Goal: Communication & Community: Participate in discussion

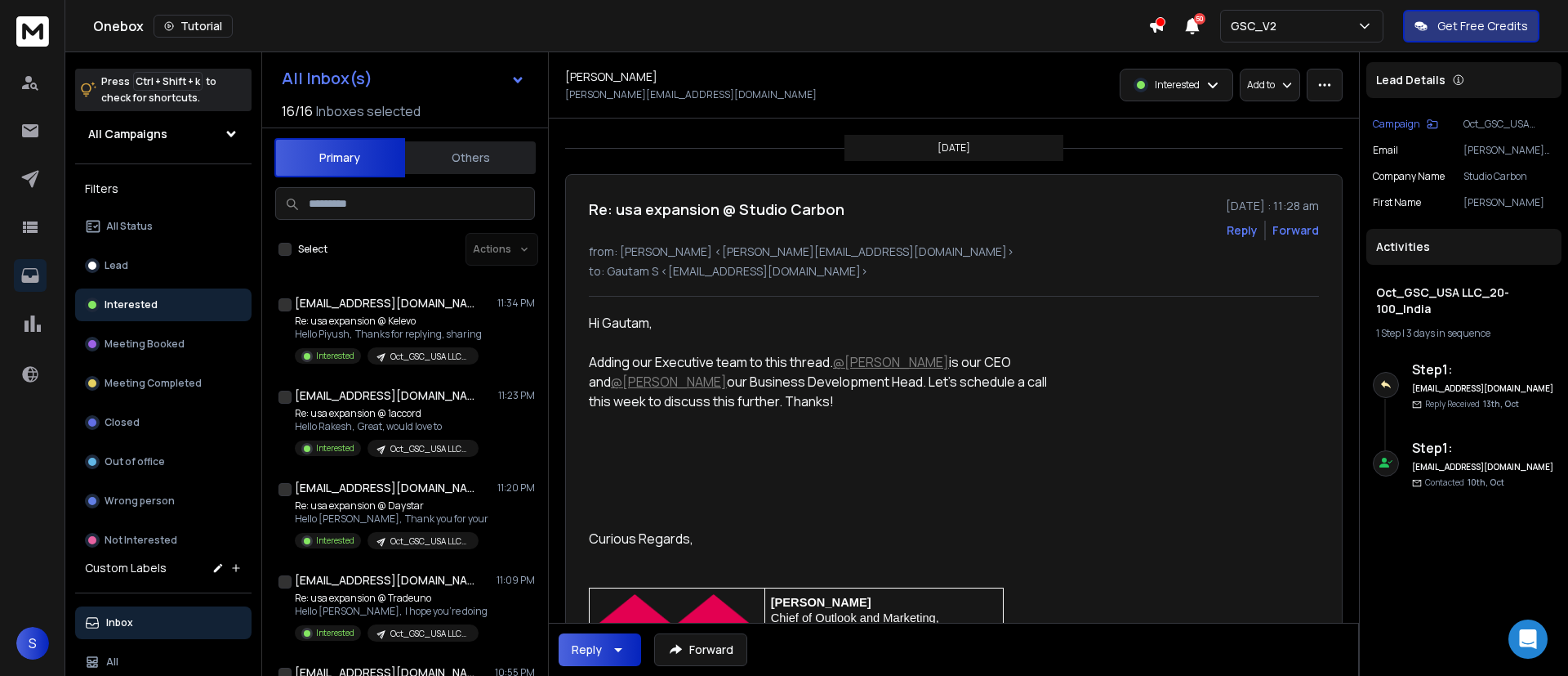
scroll to position [226, 0]
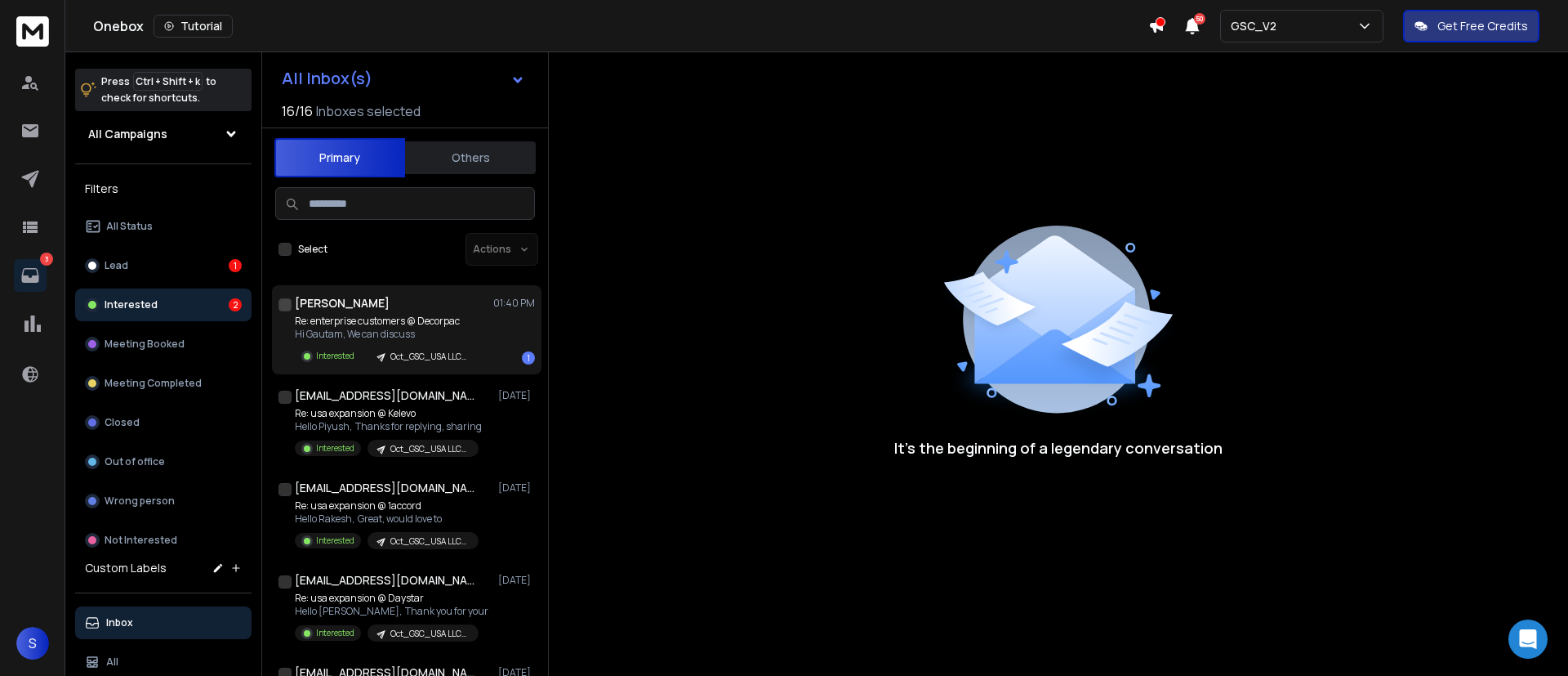
click at [369, 323] on p "Re: enterprise customers @ Decorpac" at bounding box center [387, 321] width 184 height 13
